Goal: Task Accomplishment & Management: Use online tool/utility

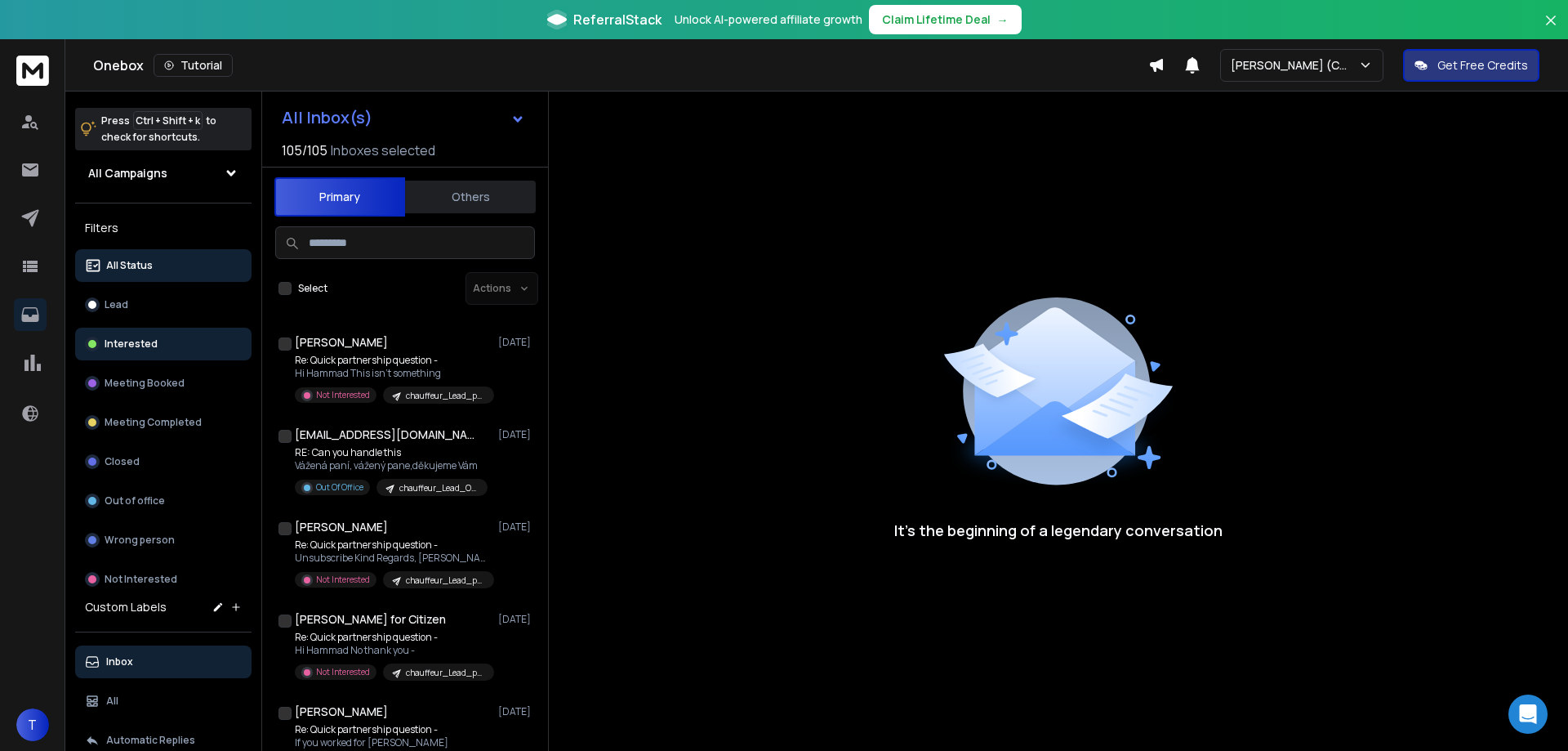
click at [162, 357] on button "Interested" at bounding box center [163, 344] width 176 height 33
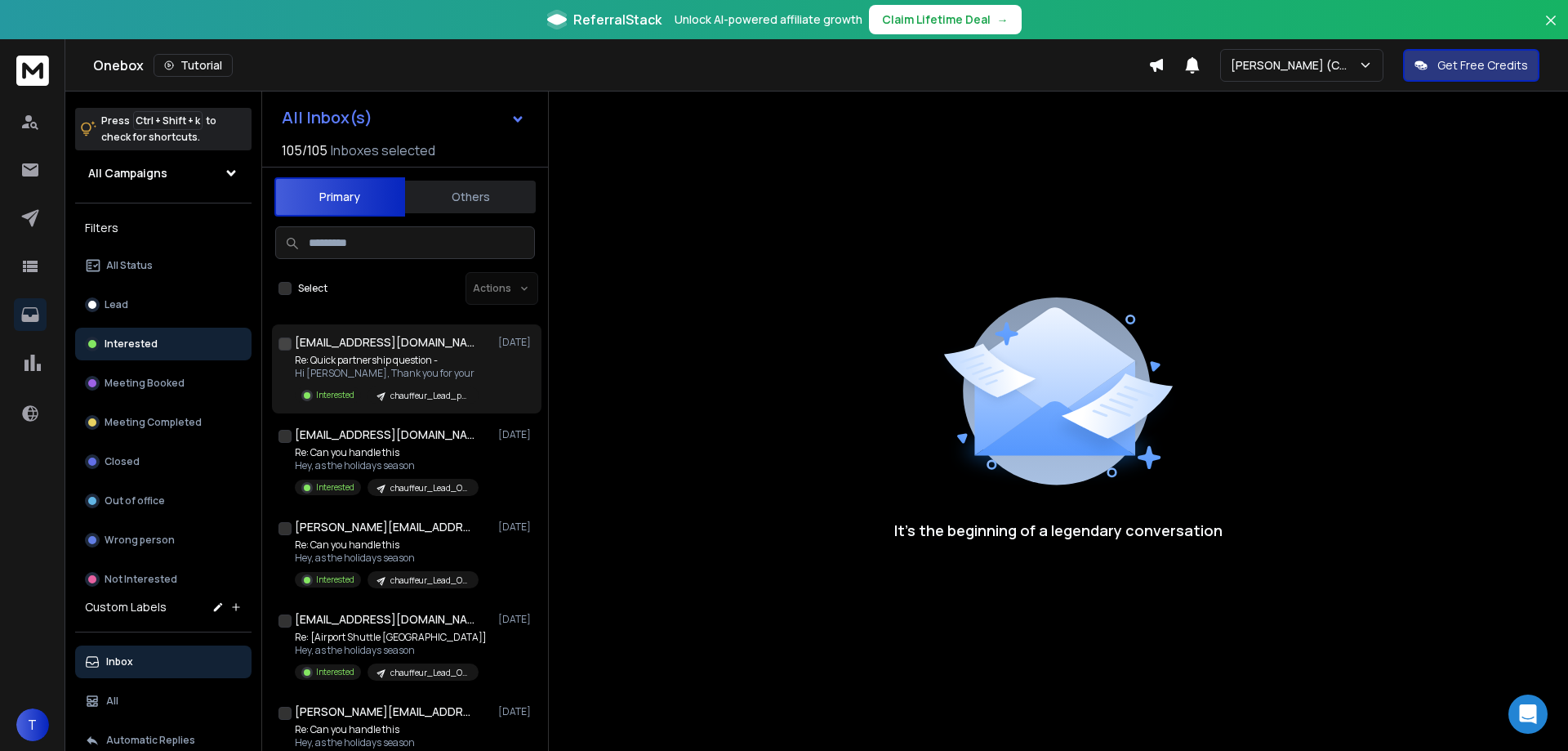
click at [469, 360] on p "Re: Quick partnership question -" at bounding box center [386, 360] width 183 height 13
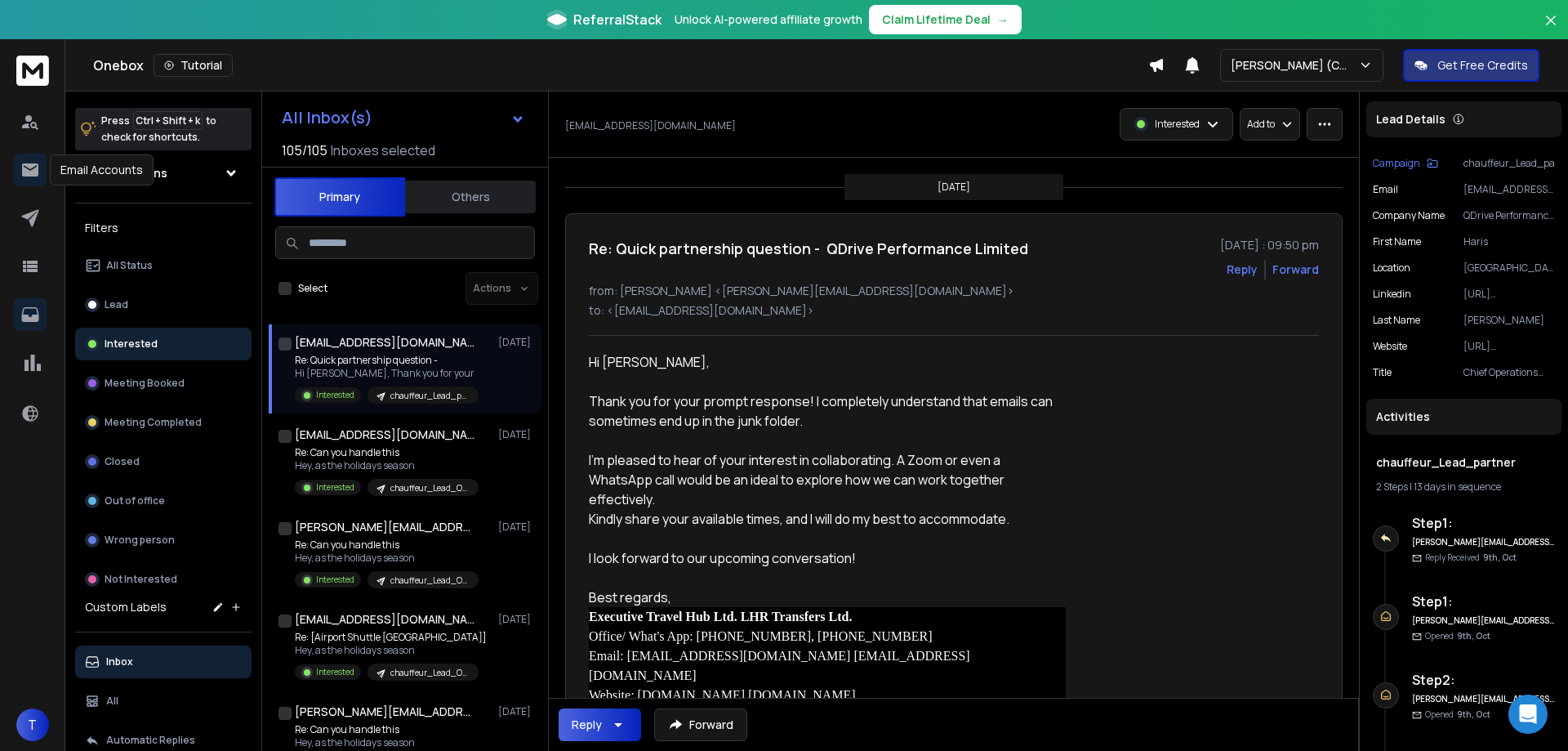
click at [31, 167] on icon at bounding box center [29, 170] width 16 height 13
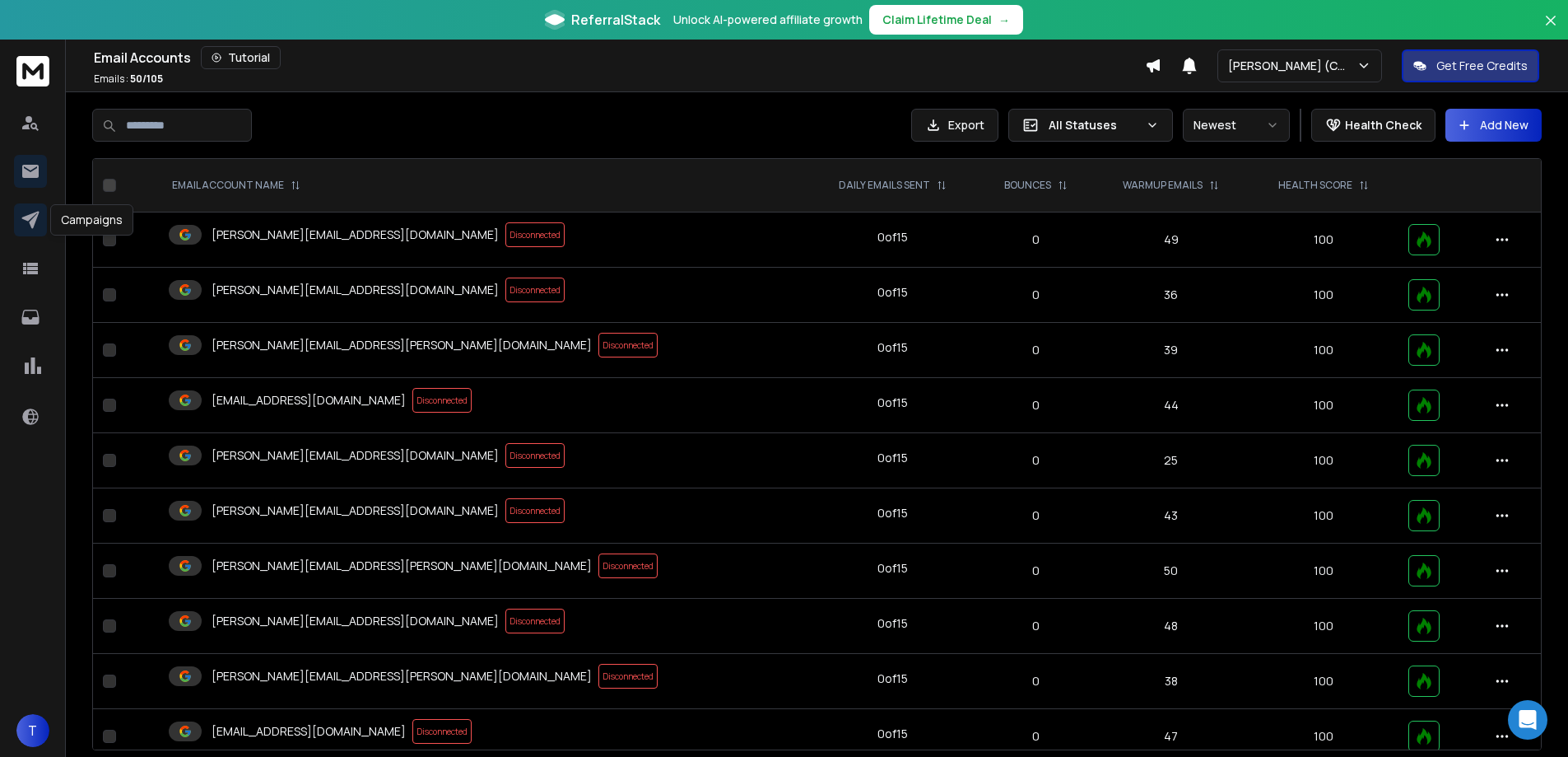
click at [33, 228] on icon at bounding box center [30, 219] width 20 height 20
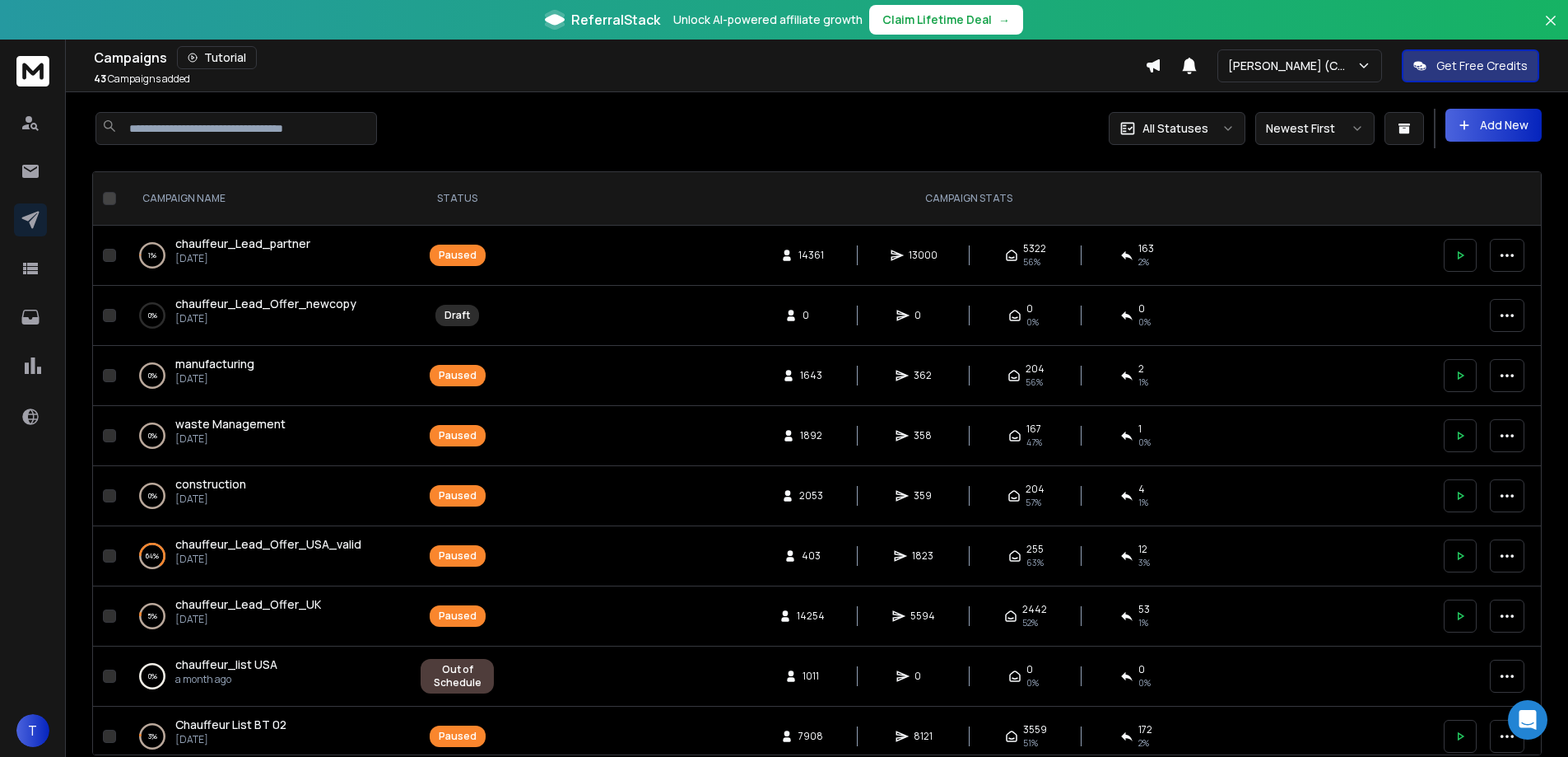
click at [286, 259] on p "[DATE]" at bounding box center [243, 259] width 135 height 13
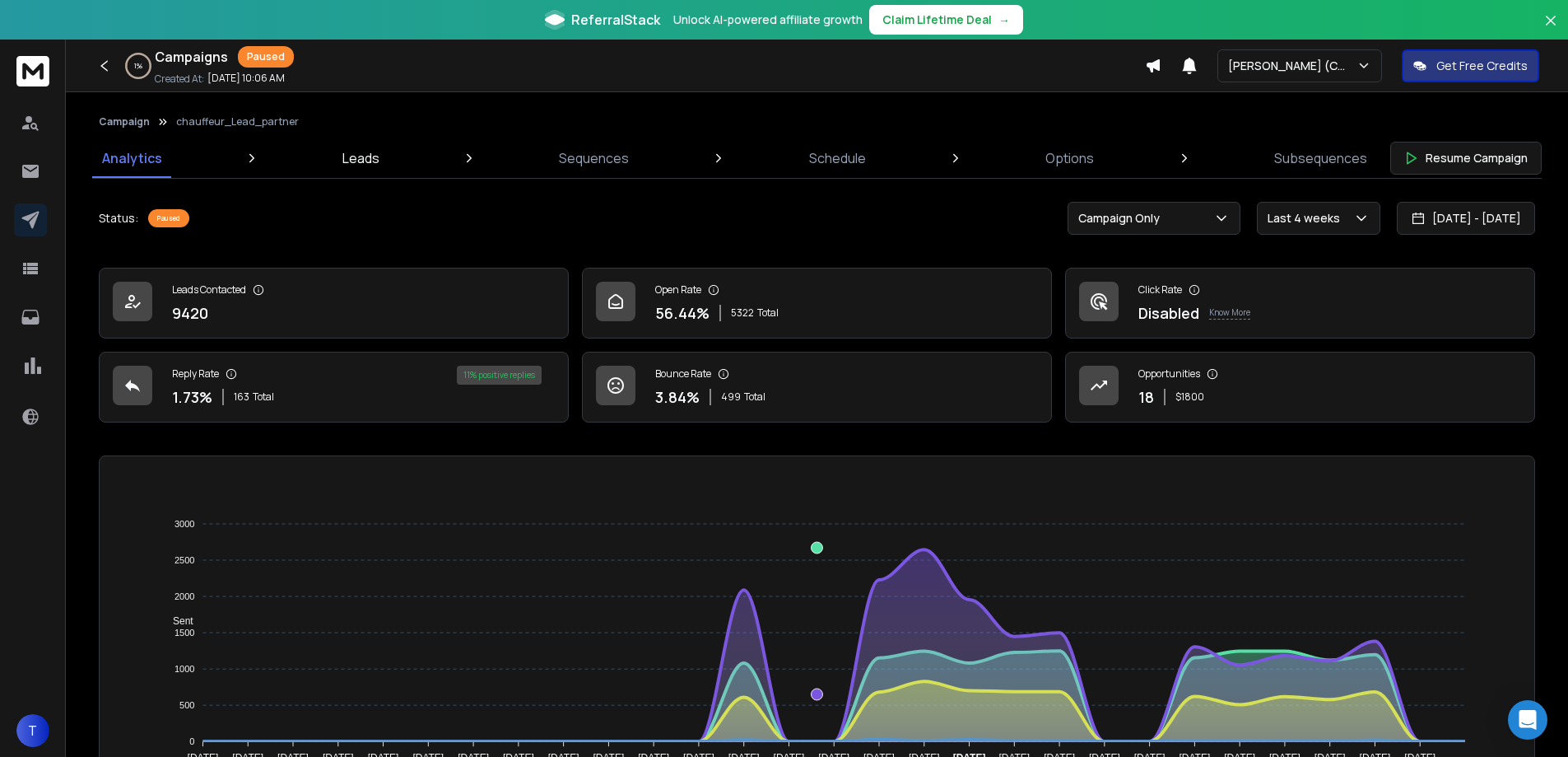
click at [356, 149] on p "Leads" at bounding box center [360, 157] width 37 height 20
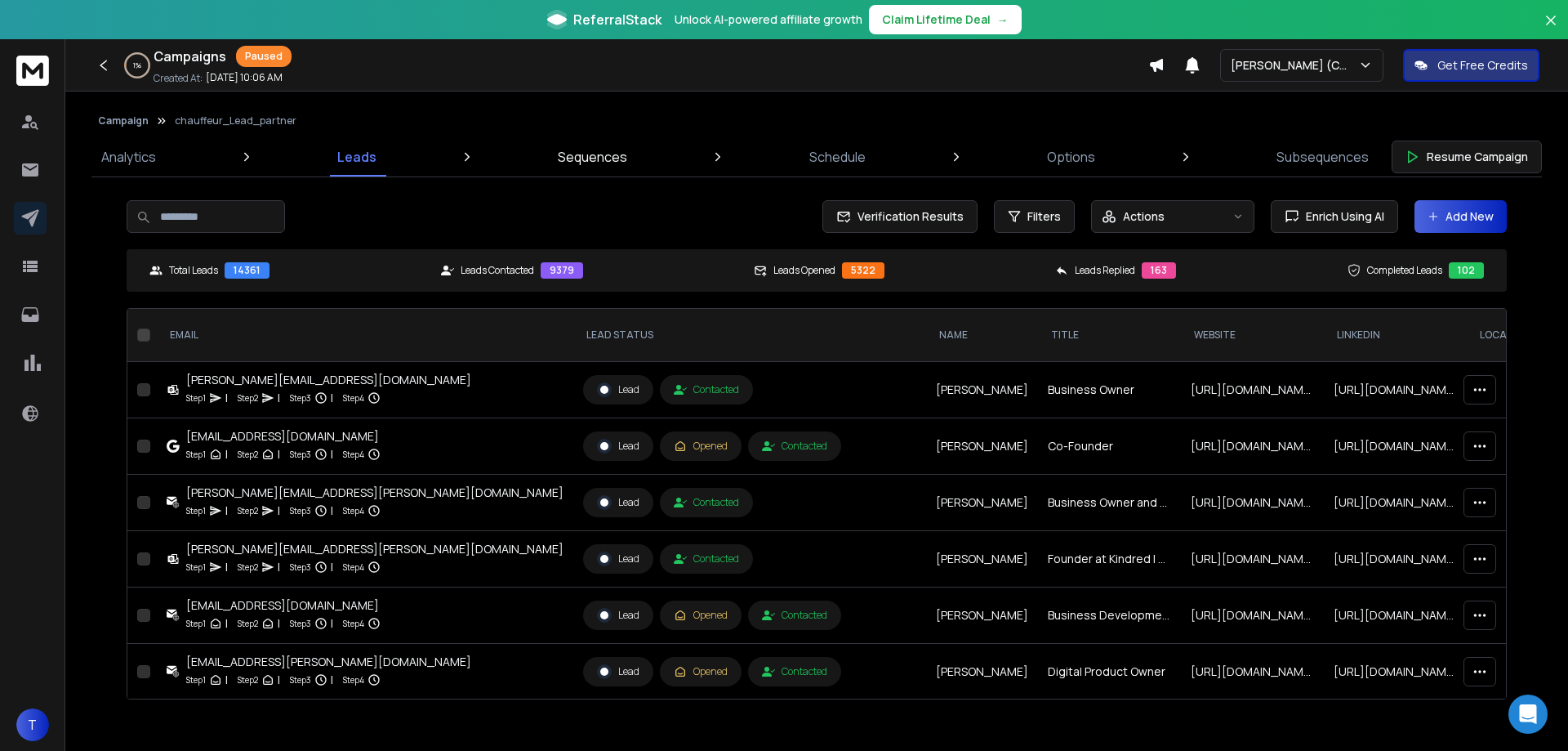
click at [608, 149] on p "Sequences" at bounding box center [593, 156] width 70 height 20
click at [610, 152] on p "Sequences" at bounding box center [593, 156] width 70 height 20
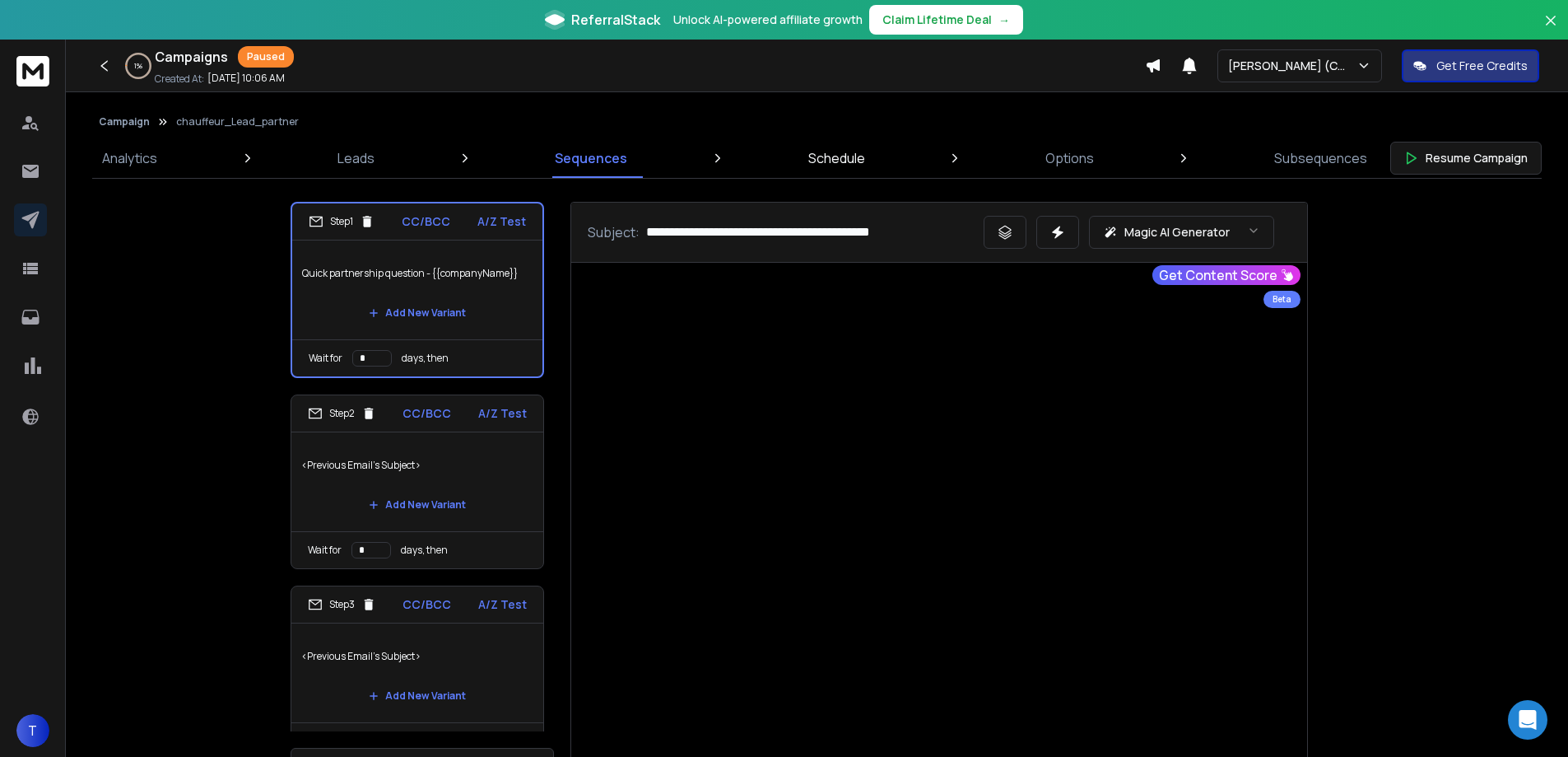
click at [821, 165] on p "Schedule" at bounding box center [836, 157] width 57 height 20
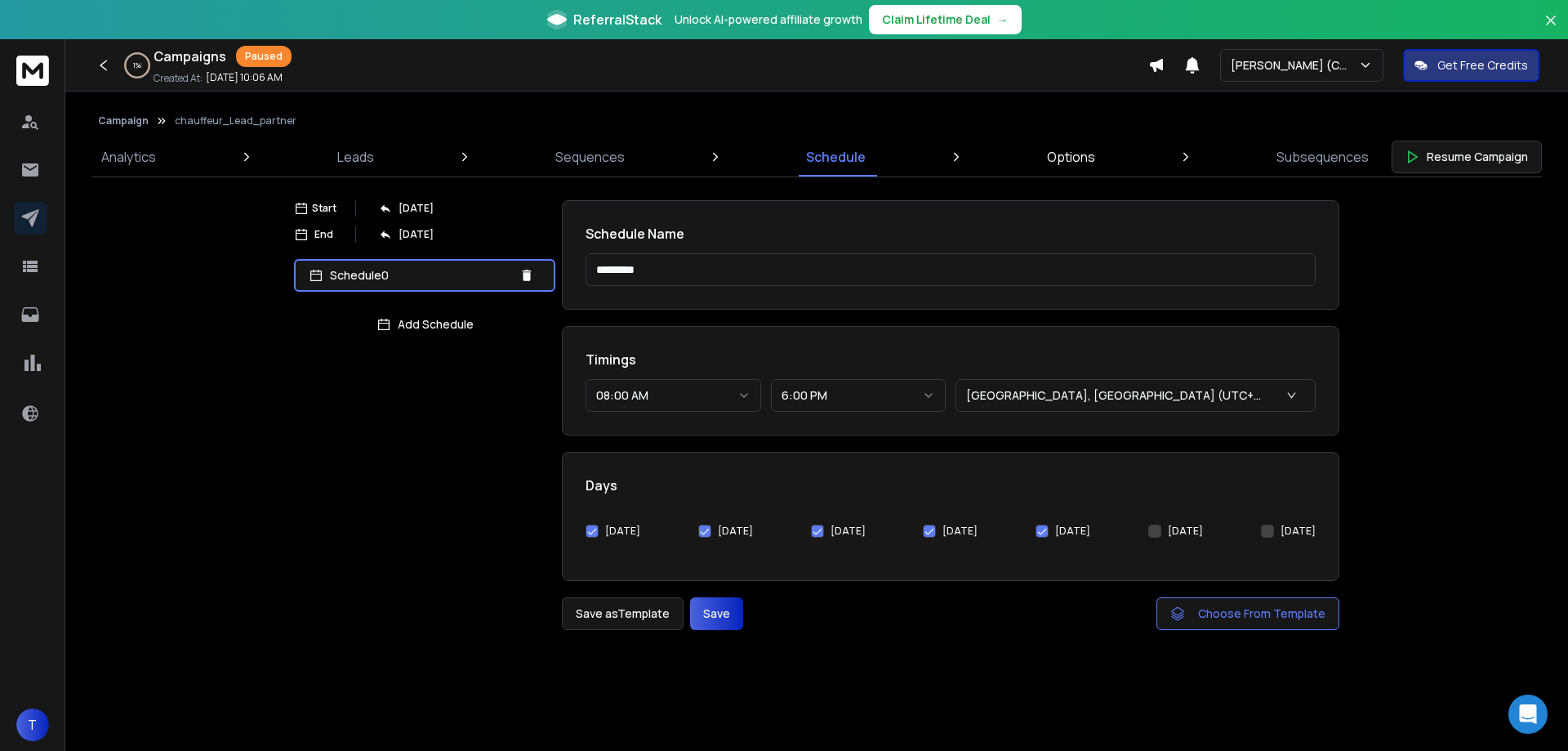
click at [1073, 150] on p "Options" at bounding box center [1070, 156] width 48 height 20
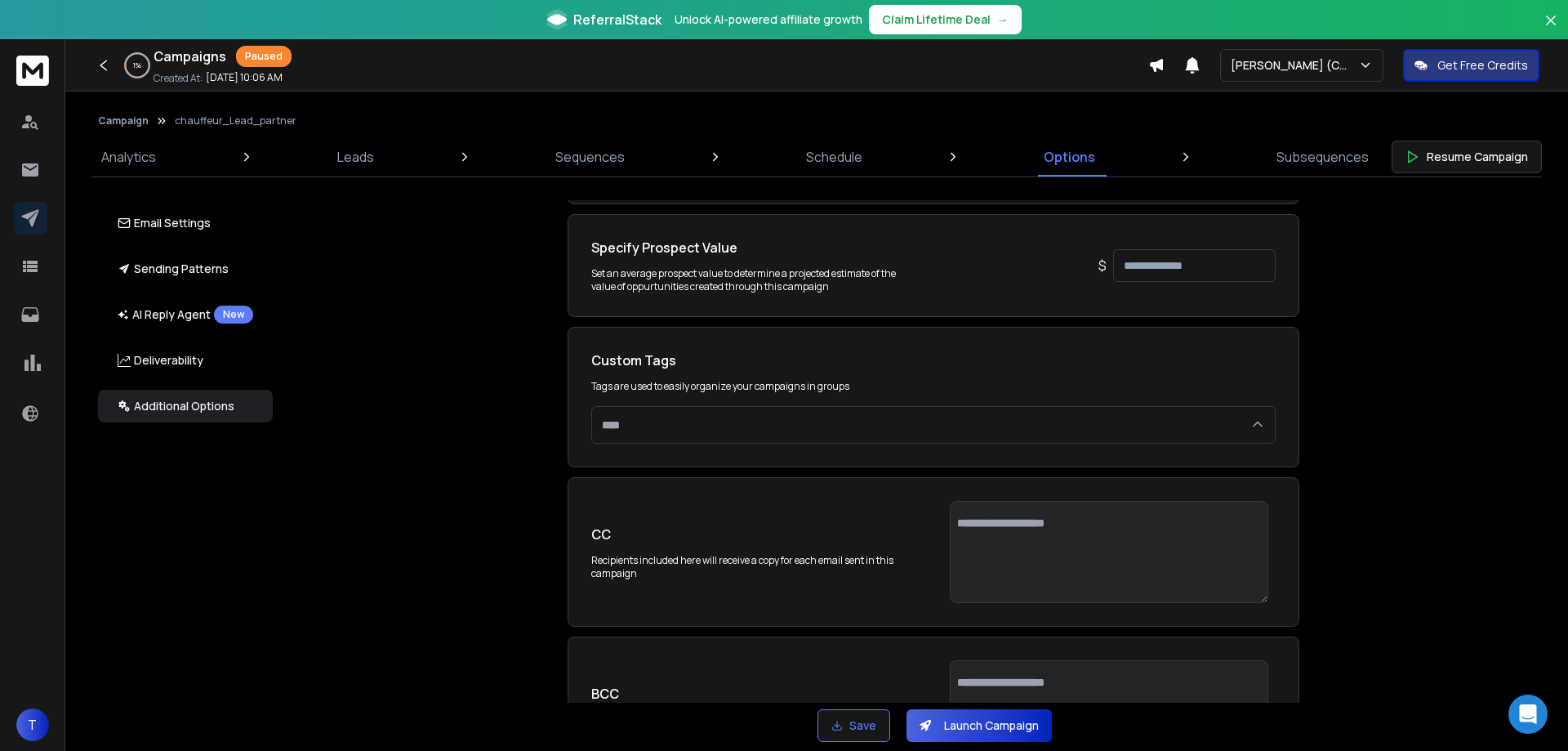
scroll to position [3314, 0]
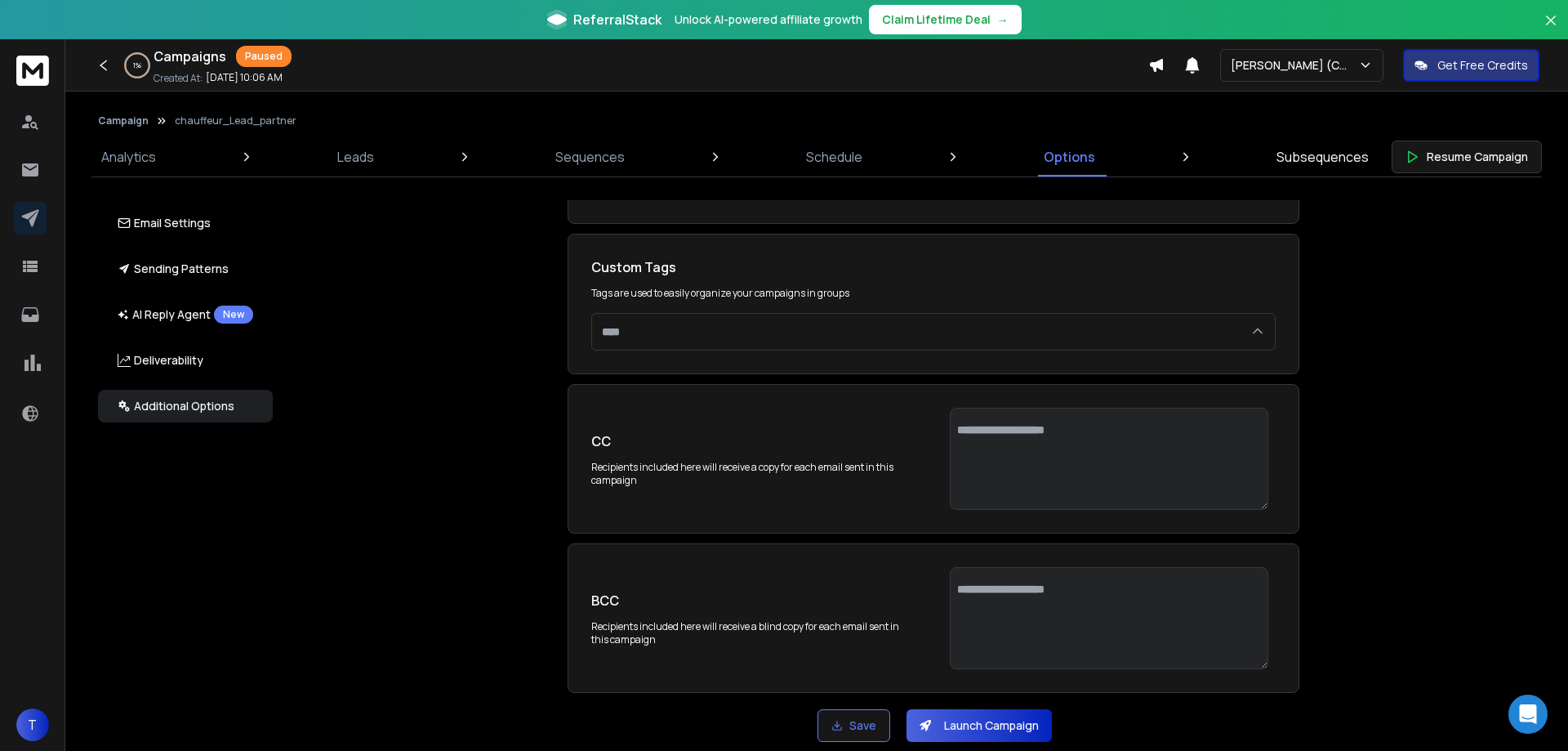
click at [1329, 165] on p "Subsequences" at bounding box center [1323, 156] width 92 height 20
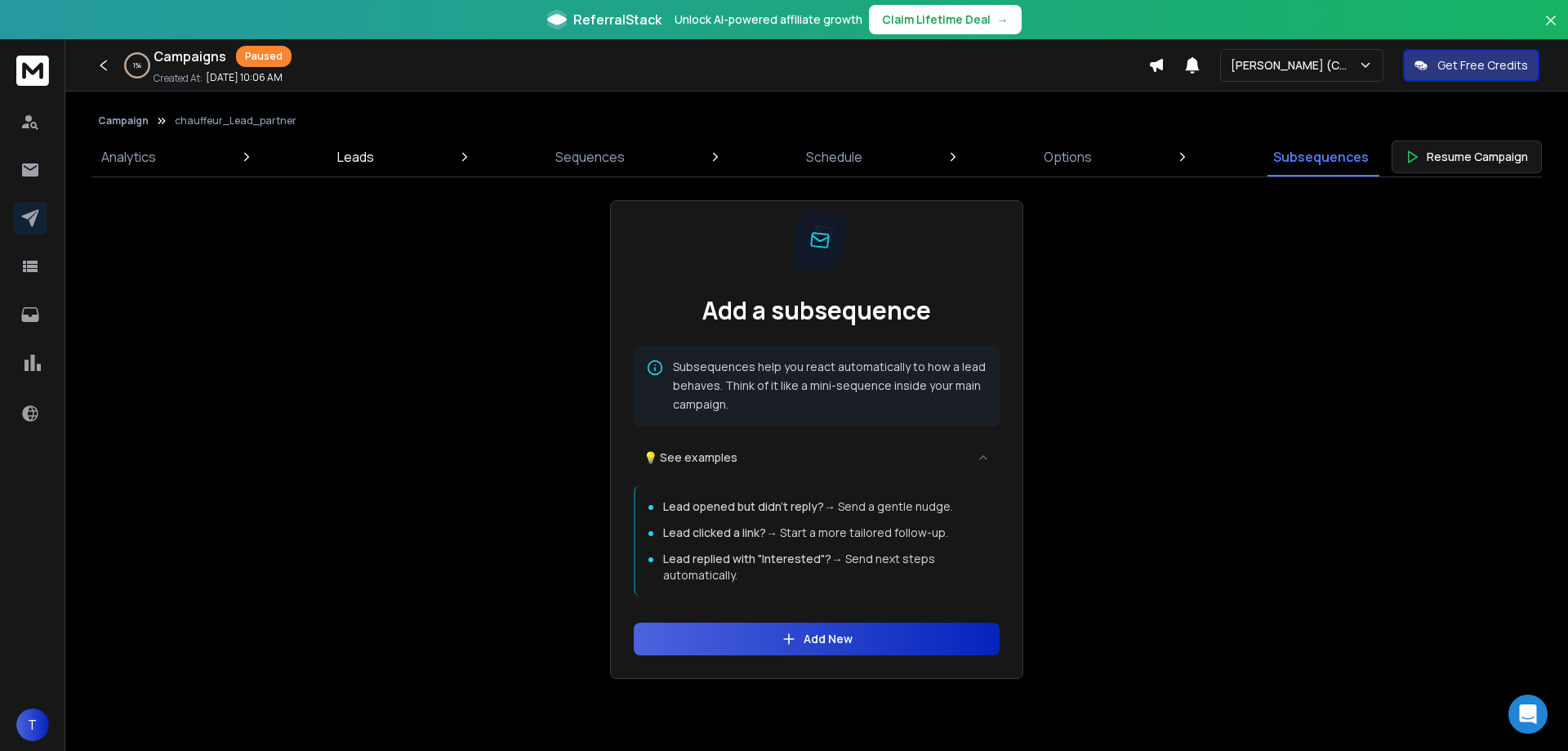
click at [353, 158] on p "Leads" at bounding box center [356, 156] width 37 height 20
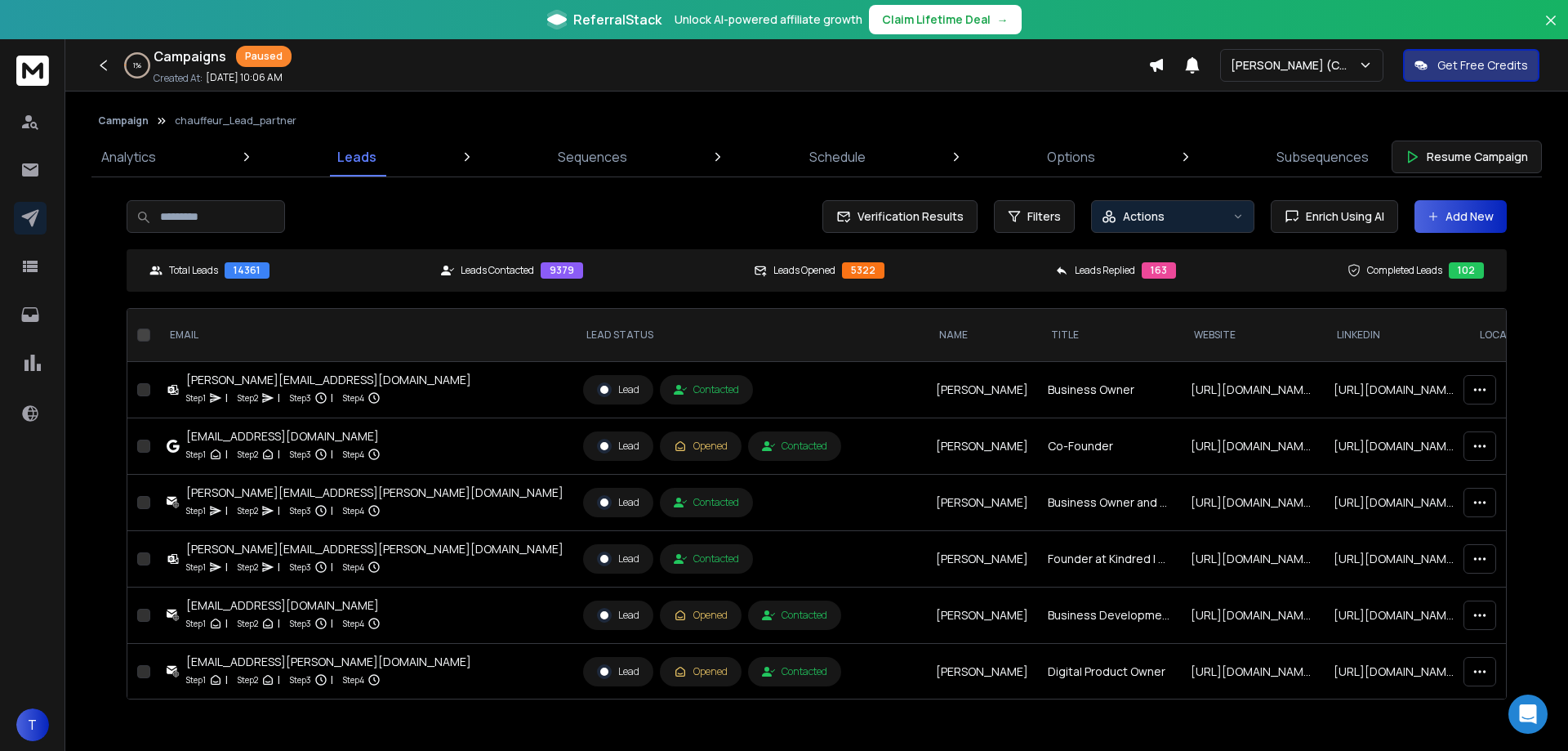
click at [1211, 224] on div "Actions" at bounding box center [1164, 216] width 124 height 16
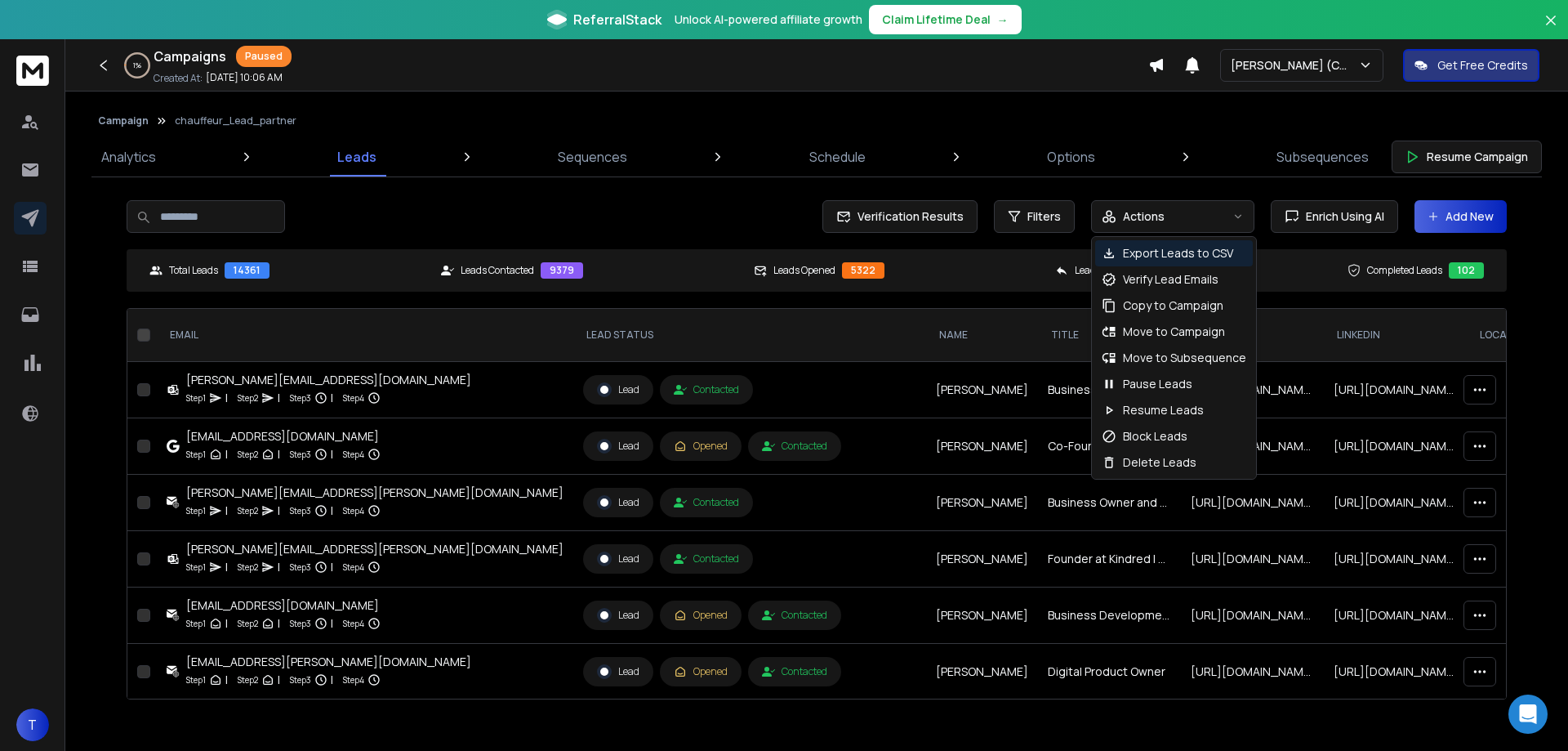
click at [1197, 254] on p "Export Leads to CSV" at bounding box center [1178, 252] width 110 height 16
